Goal: Communication & Community: Answer question/provide support

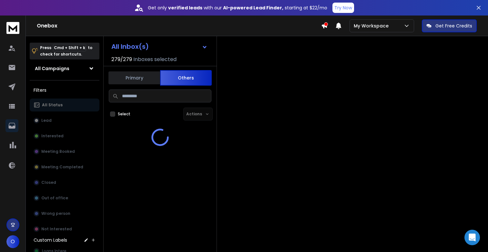
click at [190, 76] on button "Others" at bounding box center [186, 78] width 52 height 16
click at [129, 71] on button "Primary" at bounding box center [135, 78] width 52 height 14
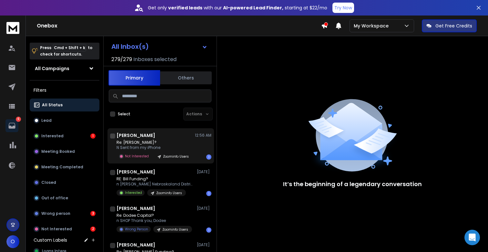
click at [173, 135] on div "[PERSON_NAME] 12:56 AM" at bounding box center [164, 135] width 95 height 6
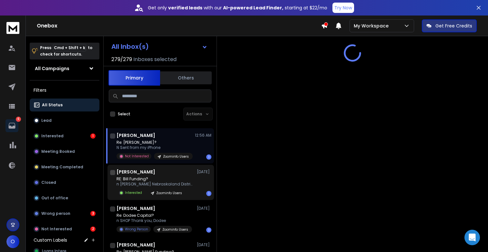
click at [170, 179] on p "RE: Bill Funding?" at bounding box center [156, 178] width 78 height 5
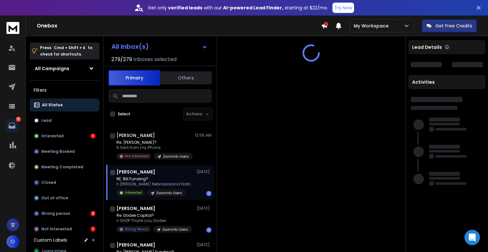
click at [170, 179] on p "RE: Bill Funding?" at bounding box center [156, 178] width 78 height 5
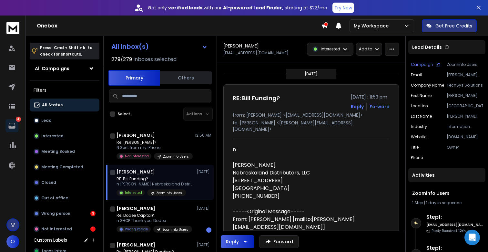
scroll to position [71, 0]
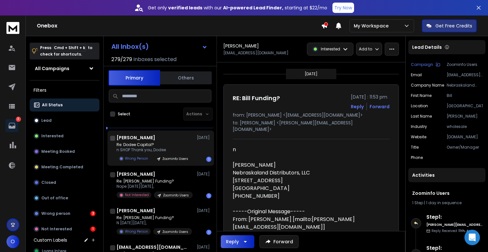
click at [180, 156] on p "Zoominfo Users" at bounding box center [176, 158] width 26 height 5
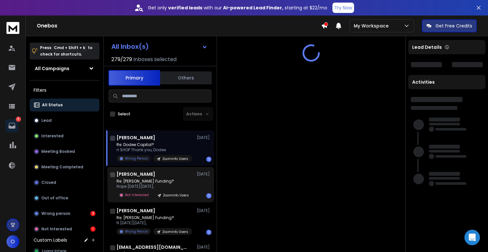
click at [173, 197] on p "Zoominfo Users" at bounding box center [176, 195] width 26 height 5
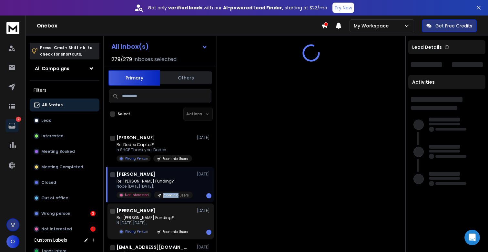
drag, startPoint x: 173, startPoint y: 197, endPoint x: 178, endPoint y: 221, distance: 23.8
click at [173, 199] on div "[PERSON_NAME] [DATE] Re: [PERSON_NAME] Funding? Nope [DATE][DATE], Not Interest…" at bounding box center [161, 184] width 107 height 35
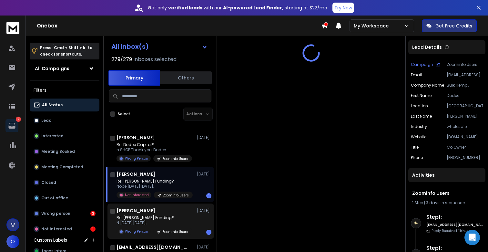
drag, startPoint x: 178, startPoint y: 221, endPoint x: 180, endPoint y: 210, distance: 11.1
click at [178, 221] on p "N [DATE][DATE]," at bounding box center [155, 222] width 76 height 5
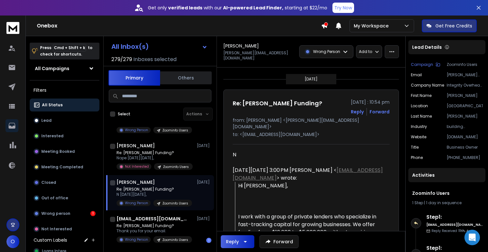
scroll to position [161, 0]
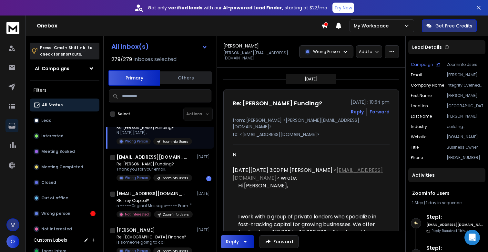
click at [182, 185] on div "[PERSON_NAME] 12:56 AM Re: [PERSON_NAME]? N Sent from my iPhone Not Interested …" at bounding box center [160, 220] width 113 height 186
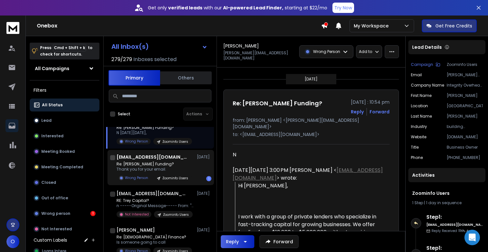
click at [179, 173] on div "Re: [PERSON_NAME] Funding? Thank you for your email. Wrong Person Zoominfo Users" at bounding box center [155, 172] width 76 height 20
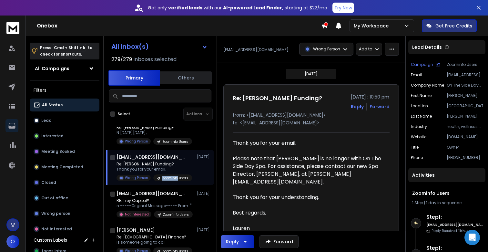
scroll to position [0, 0]
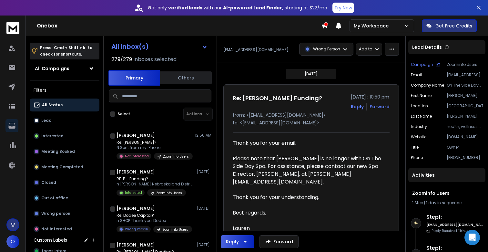
drag, startPoint x: 175, startPoint y: 92, endPoint x: 179, endPoint y: 87, distance: 6.3
click at [178, 88] on div at bounding box center [160, 95] width 108 height 16
click at [180, 86] on div "Primary Others Select Actions [PERSON_NAME] 12:56 AM Re: [PERSON_NAME]? N Sent …" at bounding box center [160, 192] width 113 height 242
click at [181, 85] on div "Primary Others Select Actions [PERSON_NAME] 12:56 AM Re: [PERSON_NAME]? N Sent …" at bounding box center [160, 192] width 113 height 242
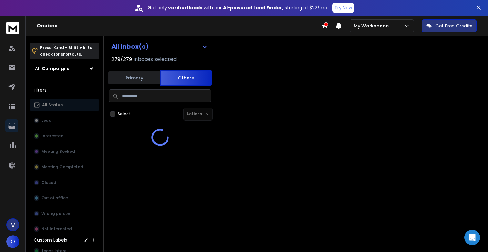
click at [183, 83] on button "Others" at bounding box center [186, 78] width 52 height 16
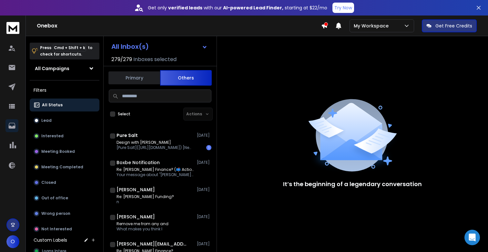
click at [128, 81] on button "Primary" at bounding box center [135, 78] width 52 height 14
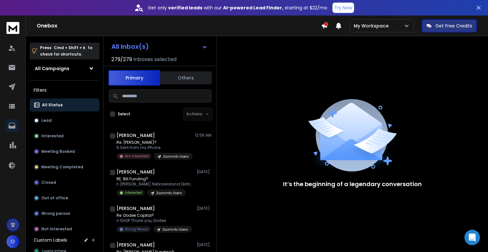
drag, startPoint x: 217, startPoint y: 85, endPoint x: 202, endPoint y: 80, distance: 16.2
click at [217, 85] on div "It’s the beginning of a legendary conversation" at bounding box center [352, 143] width 271 height 214
click at [201, 79] on button "Others" at bounding box center [186, 78] width 52 height 14
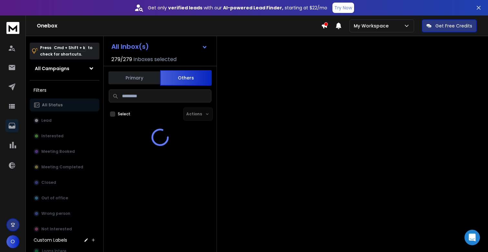
click at [201, 79] on button "Others" at bounding box center [186, 78] width 52 height 16
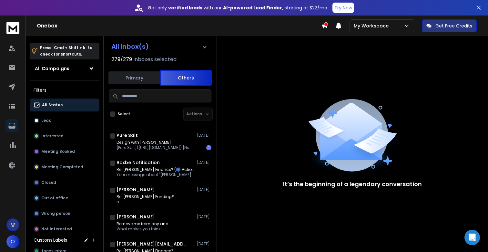
click at [152, 80] on button "Primary" at bounding box center [135, 78] width 52 height 14
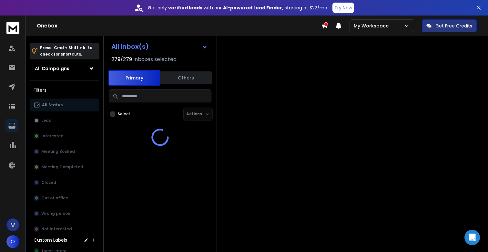
click at [152, 80] on button "Primary" at bounding box center [135, 78] width 52 height 16
